Goal: Navigation & Orientation: Find specific page/section

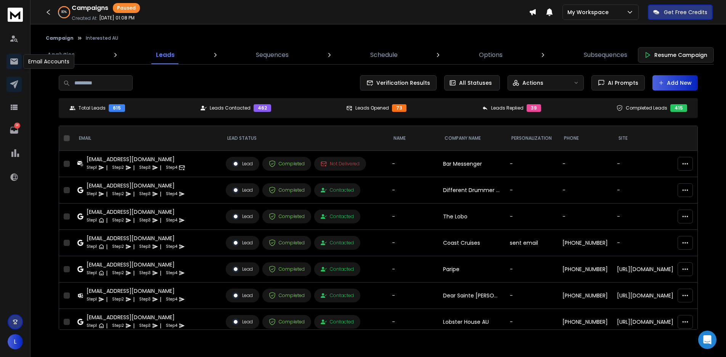
click at [12, 64] on icon at bounding box center [14, 61] width 8 height 6
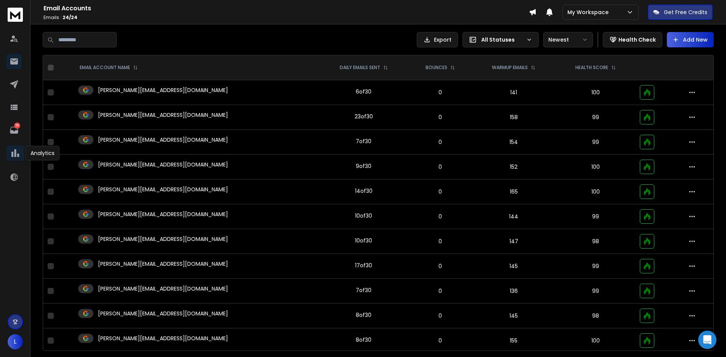
click at [13, 154] on icon at bounding box center [15, 153] width 8 height 8
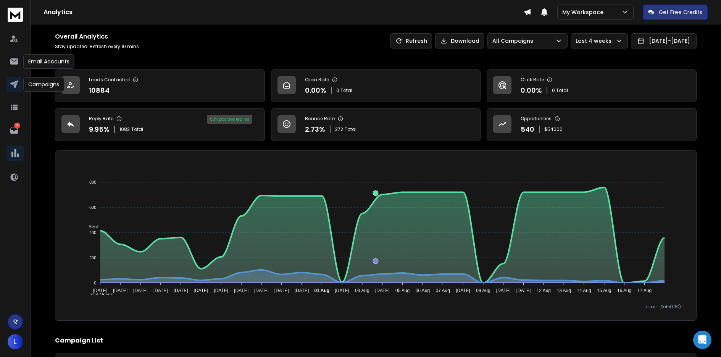
click at [19, 91] on link at bounding box center [13, 84] width 15 height 15
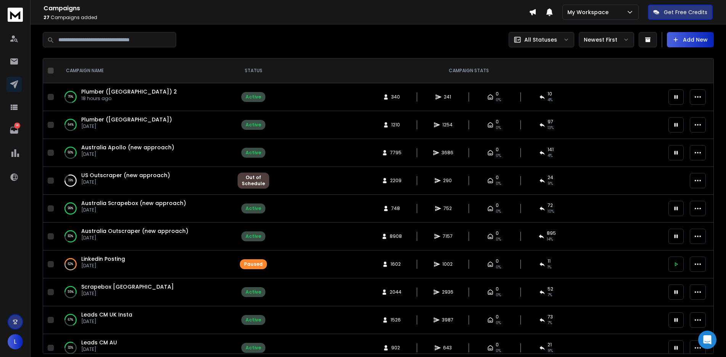
click at [111, 90] on span "Plumber ([GEOGRAPHIC_DATA]) 2" at bounding box center [129, 92] width 96 height 8
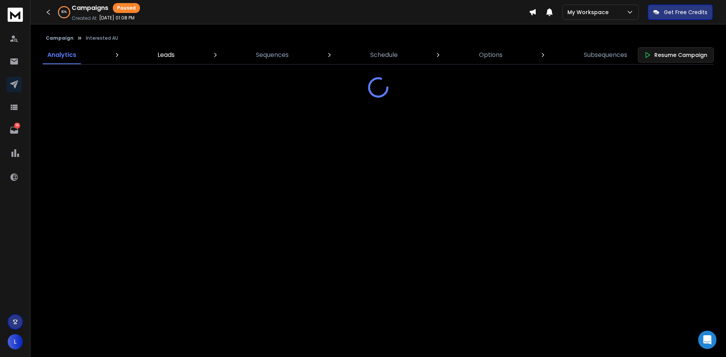
click at [161, 52] on p "Leads" at bounding box center [166, 54] width 17 height 9
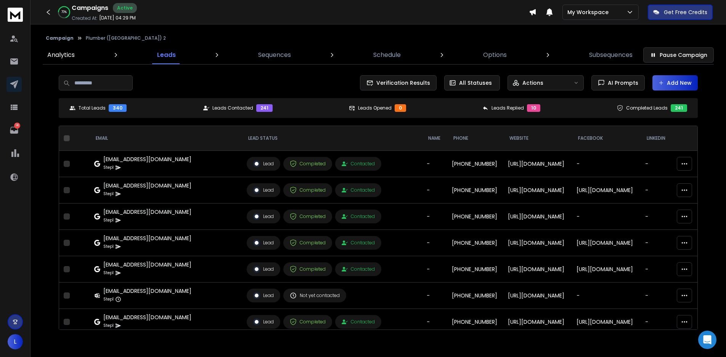
click at [59, 56] on p "Analytics" at bounding box center [60, 54] width 27 height 9
